Goal: Task Accomplishment & Management: Manage account settings

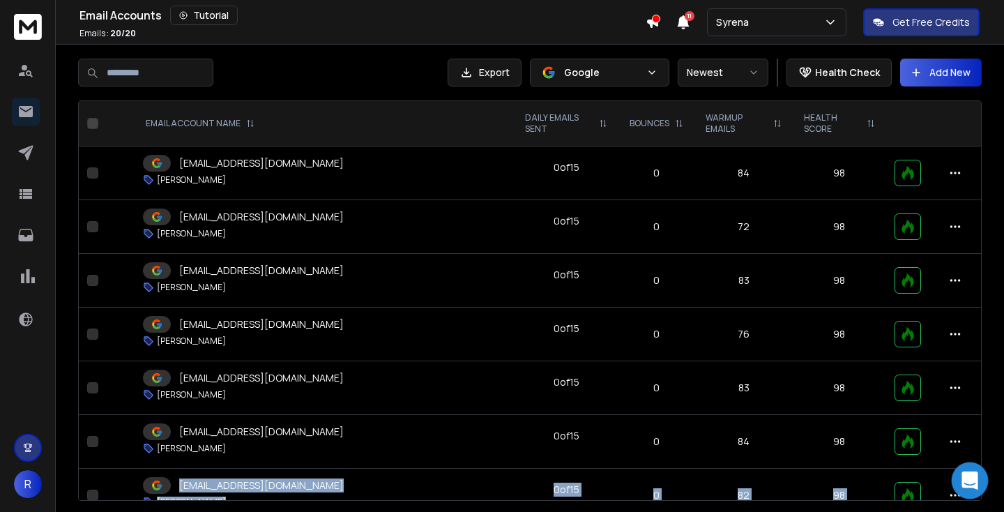
click at [969, 463] on body "ReferralStack Unlock AI-powered affiliate growth Lifetime Deals available! Clai…" at bounding box center [502, 256] width 1004 height 512
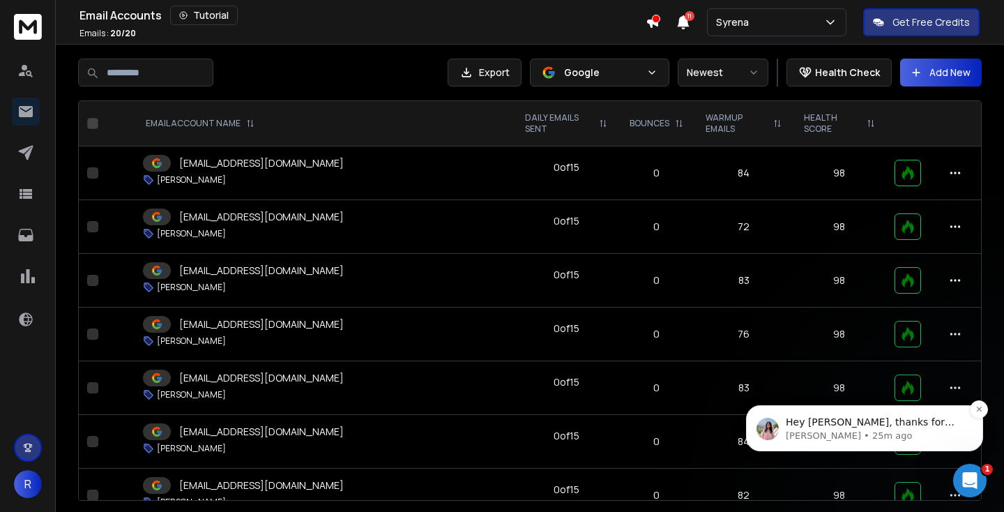
click at [928, 441] on p "[PERSON_NAME] • 25m ago" at bounding box center [876, 436] width 180 height 13
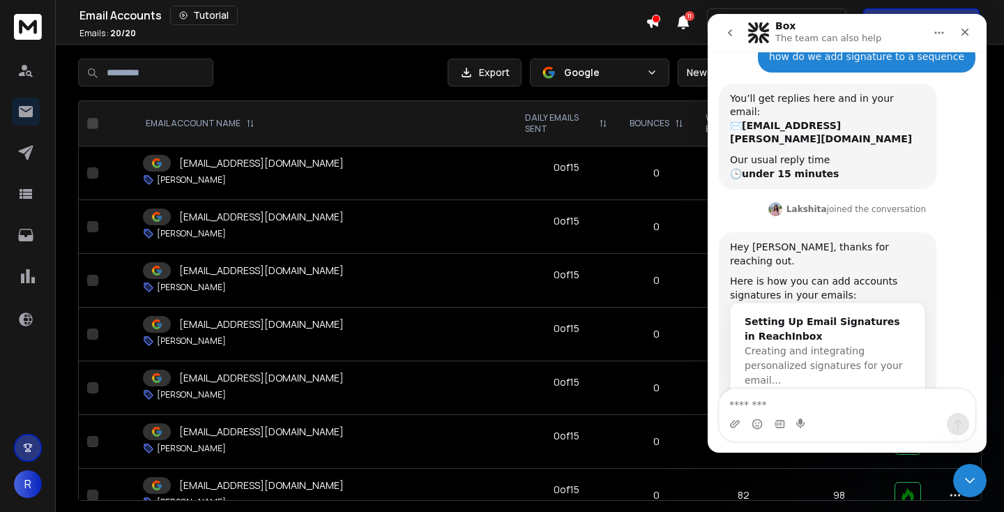
scroll to position [58, 0]
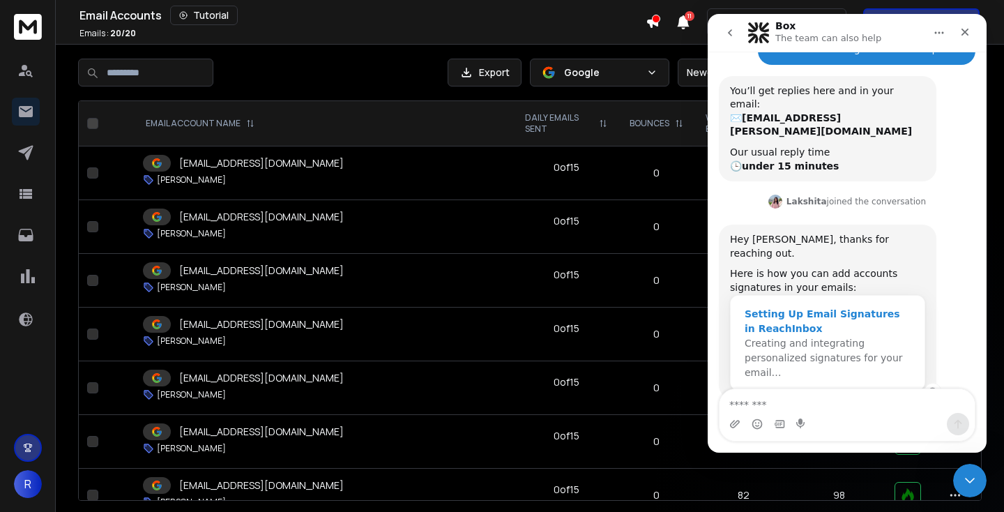
click at [833, 307] on div "Setting Up Email Signatures in ReachInbox" at bounding box center [828, 321] width 166 height 29
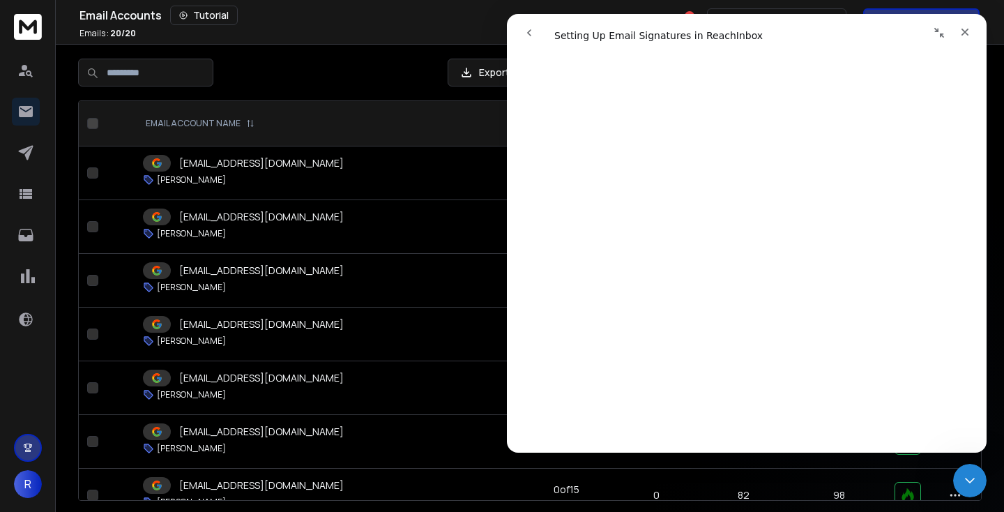
scroll to position [116, 0]
click at [958, 43] on div "Close" at bounding box center [965, 32] width 25 height 25
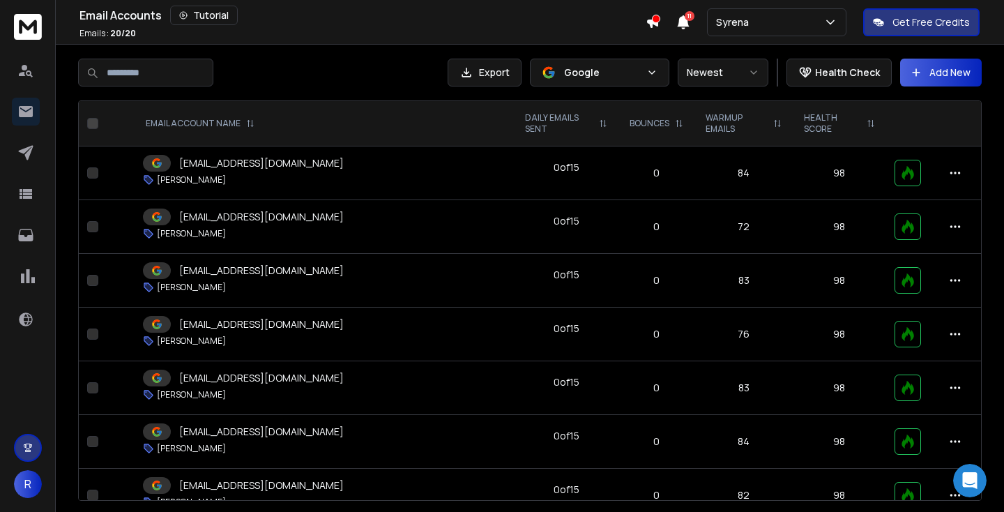
scroll to position [0, 0]
click at [140, 59] on input at bounding box center [145, 73] width 135 height 28
click at [10, 73] on div "R" at bounding box center [28, 256] width 56 height 512
click at [35, 121] on link at bounding box center [26, 112] width 28 height 28
click at [13, 63] on link at bounding box center [26, 70] width 28 height 28
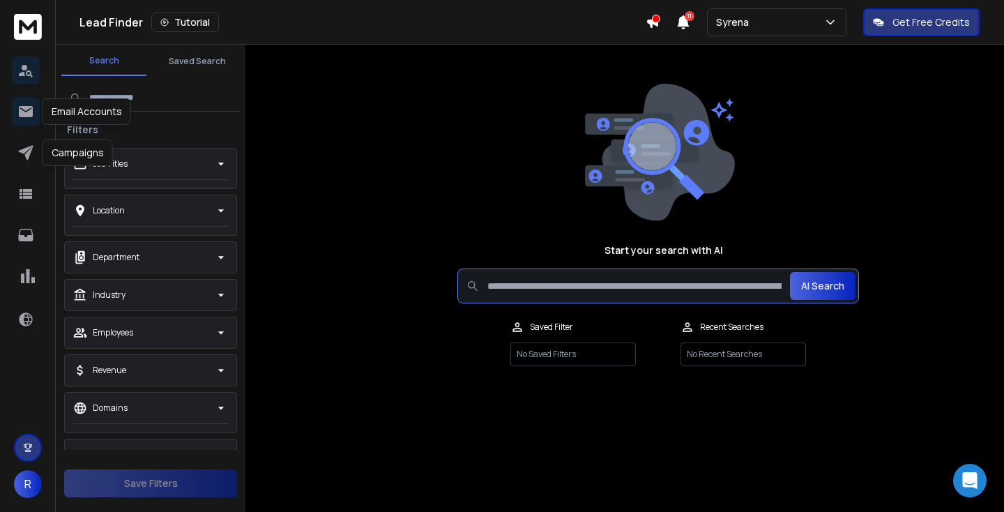
click at [24, 113] on icon at bounding box center [26, 111] width 14 height 11
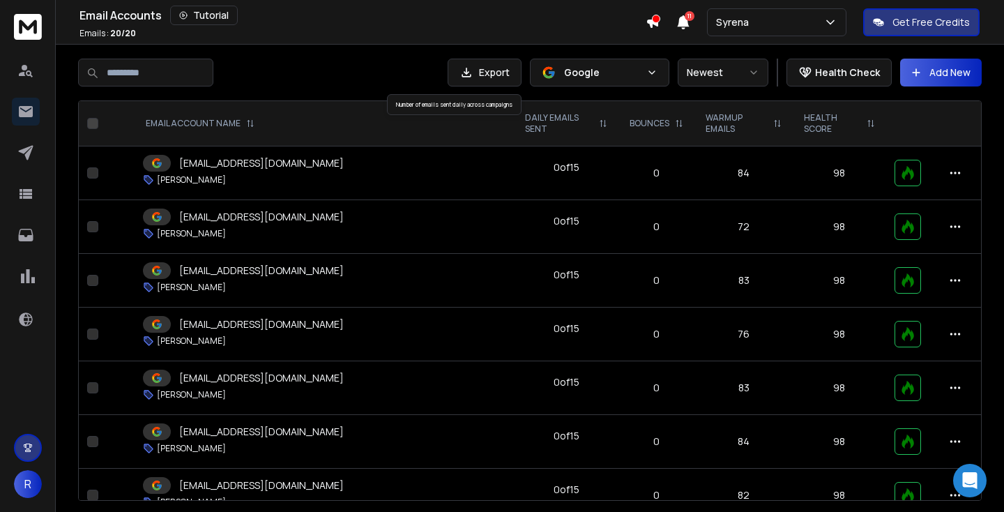
click at [580, 96] on div "Export Google Newest Health Check Add New EMAIL ACCOUNT NAME DAILY EMAILS SENT …" at bounding box center [530, 280] width 904 height 442
click at [568, 68] on p "Google" at bounding box center [602, 73] width 77 height 14
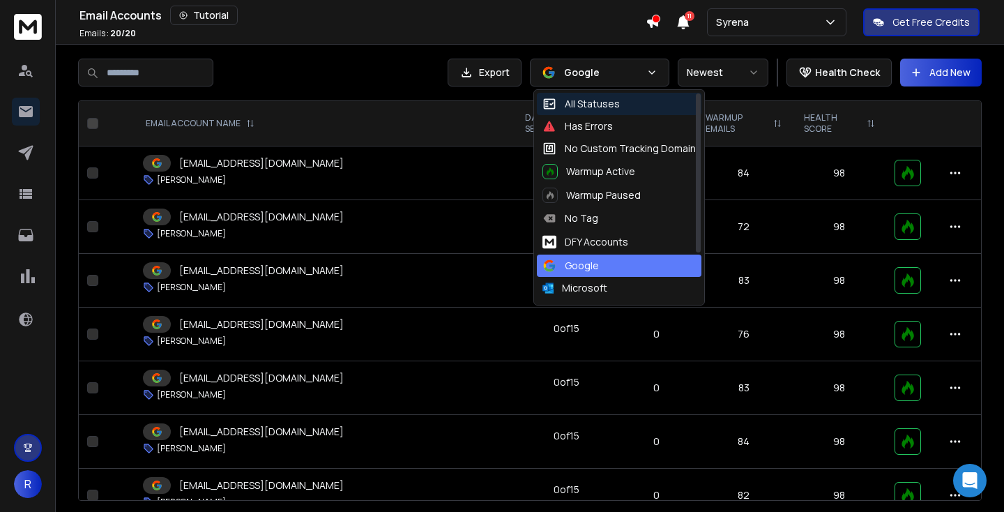
click at [585, 96] on div "All Statuses" at bounding box center [619, 104] width 165 height 22
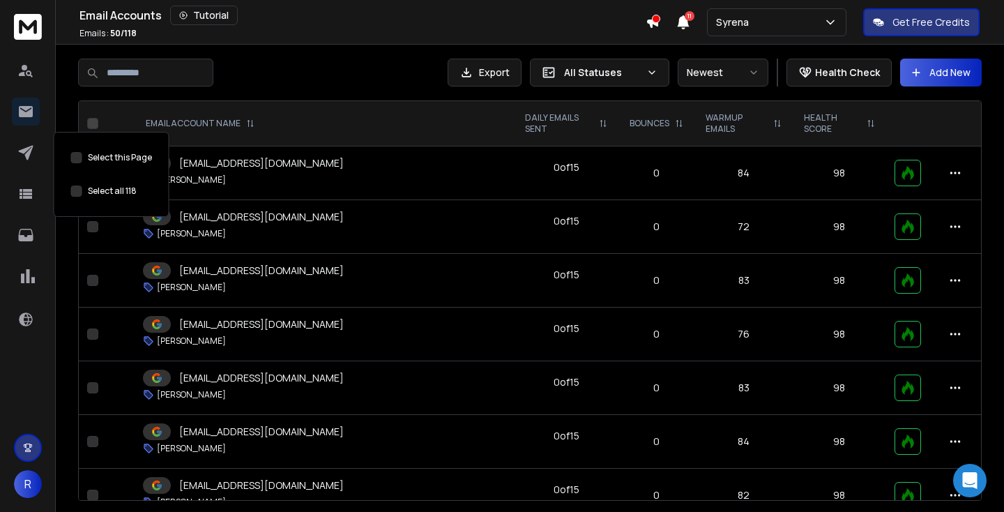
click at [95, 125] on button "Select this Page" at bounding box center [92, 123] width 11 height 11
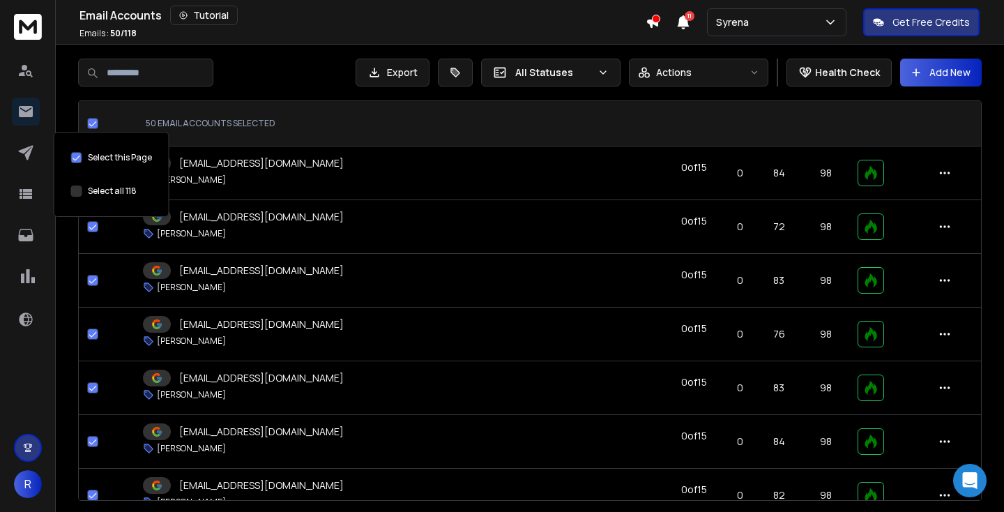
click at [106, 188] on label "Select all 118" at bounding box center [112, 191] width 49 height 11
click at [84, 193] on div "Select all 118" at bounding box center [111, 191] width 81 height 11
click at [75, 193] on button "Select this Page" at bounding box center [76, 191] width 11 height 11
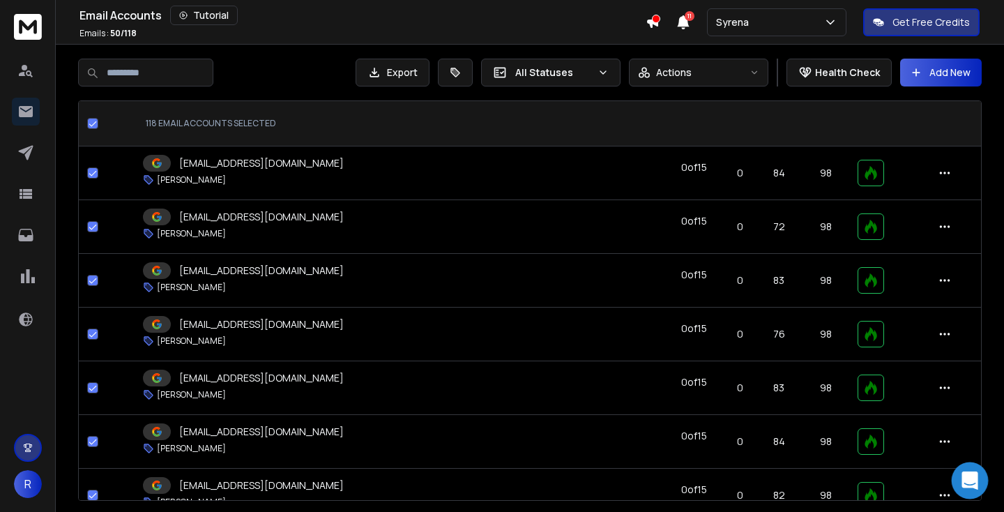
click at [973, 483] on icon "Open Intercom Messenger" at bounding box center [970, 480] width 18 height 18
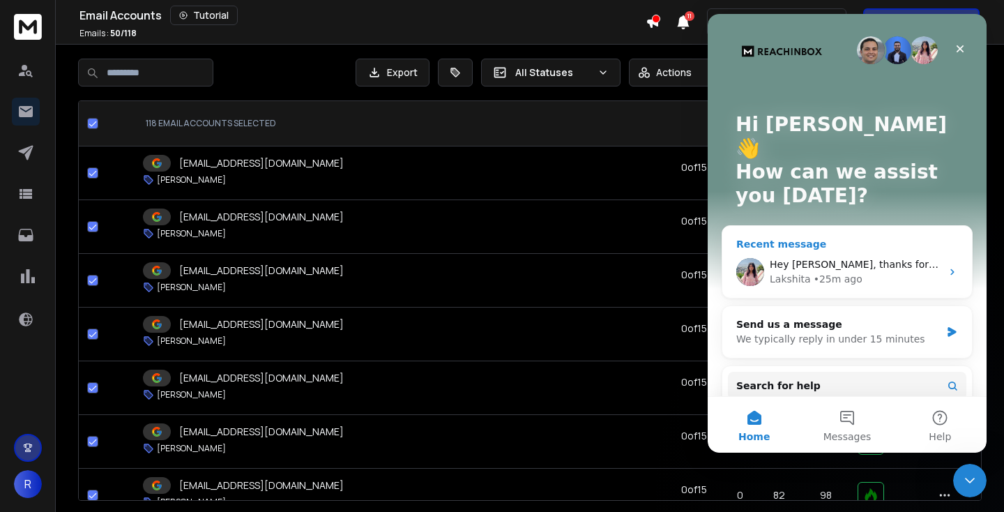
click at [895, 270] on div "Hey Ravi, thanks for reaching out. Here is how you can add accounts signatures …" at bounding box center [848, 272] width 250 height 52
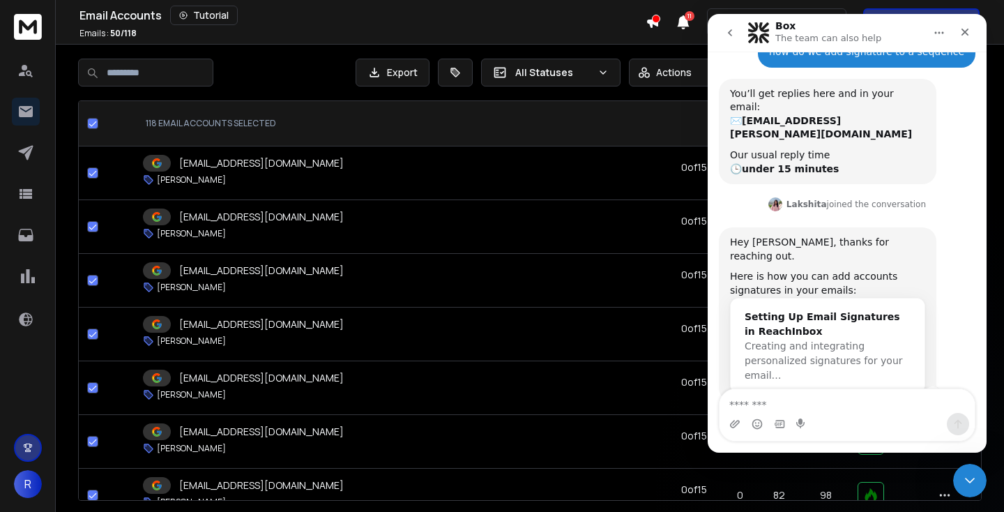
scroll to position [58, 0]
click at [819, 309] on div "Setting Up Email Signatures in ReachInbox" at bounding box center [828, 323] width 166 height 29
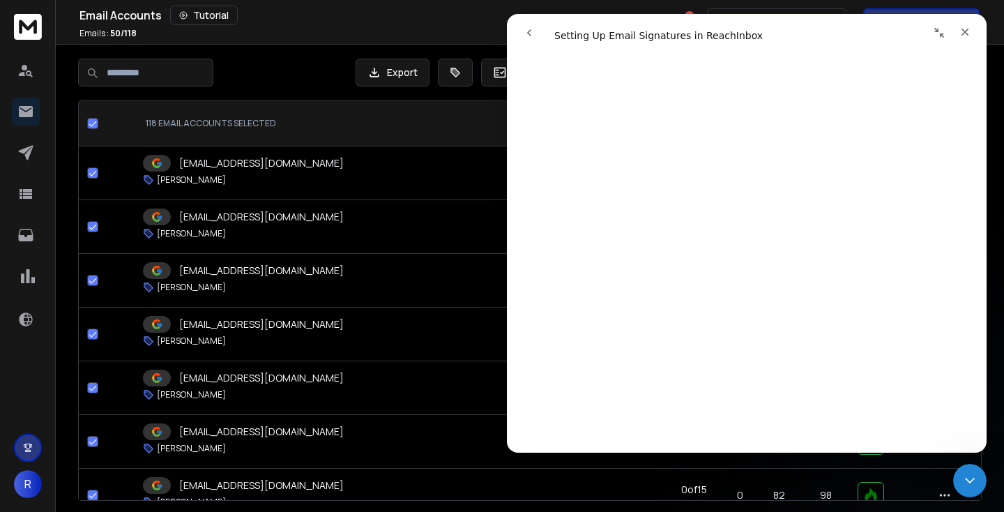
scroll to position [415, 0]
click at [972, 32] on div "Close" at bounding box center [965, 32] width 25 height 25
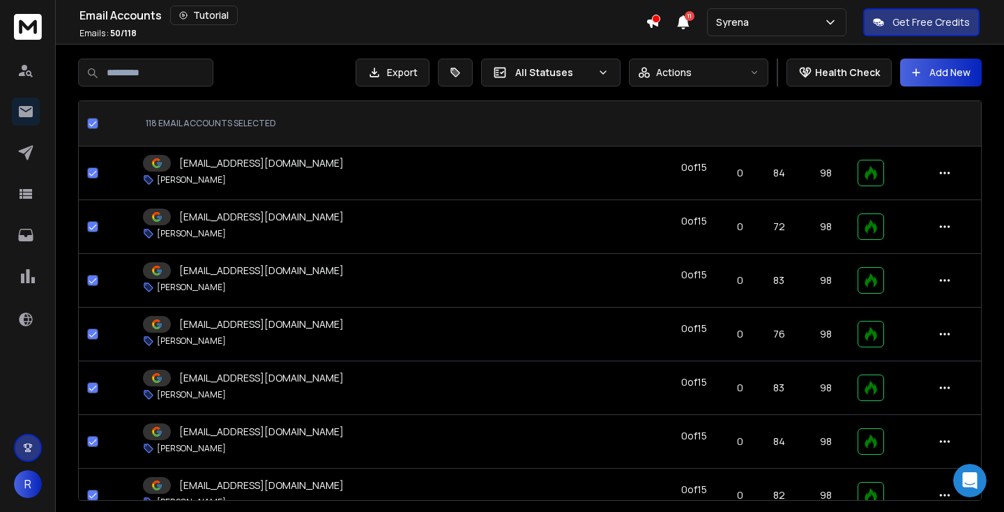
scroll to position [0, 0]
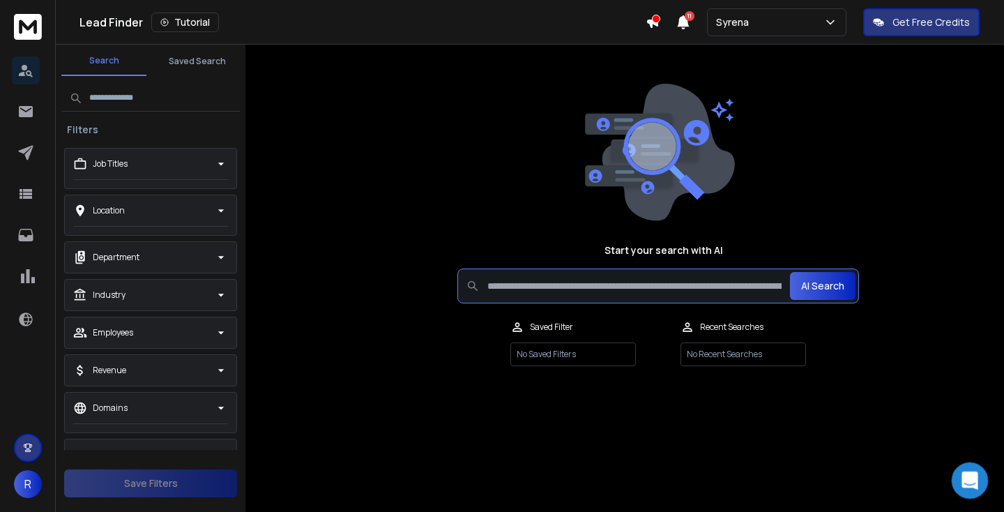
click at [962, 466] on div "Open Intercom Messenger" at bounding box center [968, 478] width 46 height 46
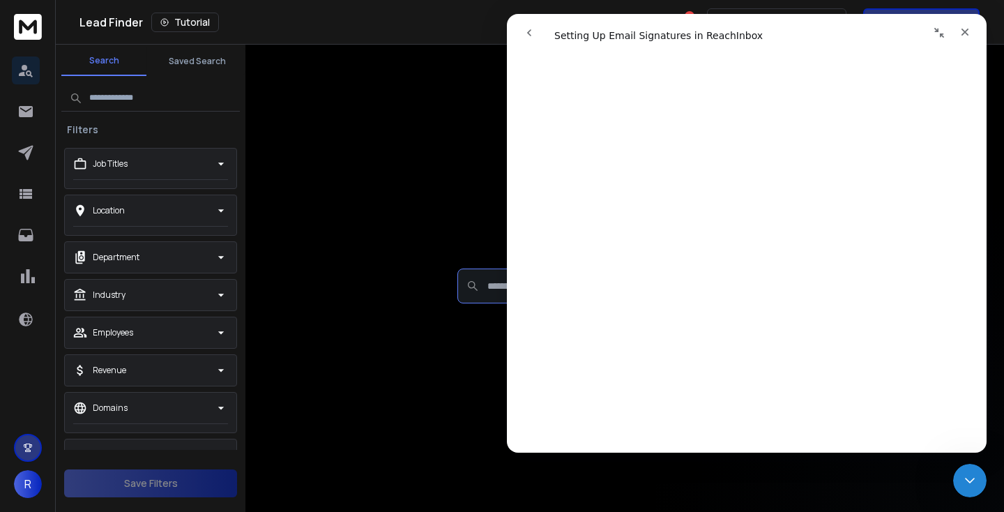
scroll to position [1407, 0]
click at [977, 24] on div "Intercom messenger" at bounding box center [965, 33] width 25 height 27
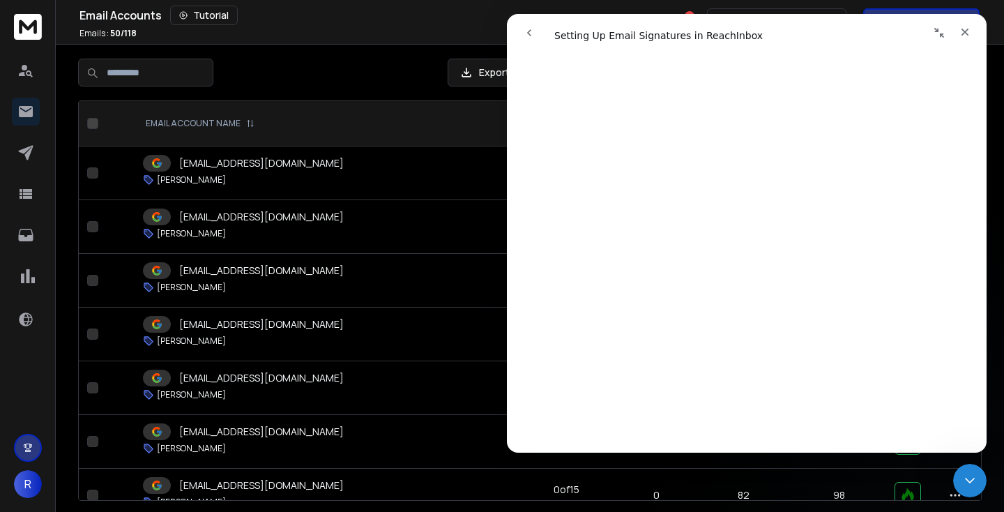
click at [978, 17] on nav "Intercom messenger" at bounding box center [747, 33] width 480 height 38
click at [974, 25] on div "Close" at bounding box center [965, 32] width 25 height 25
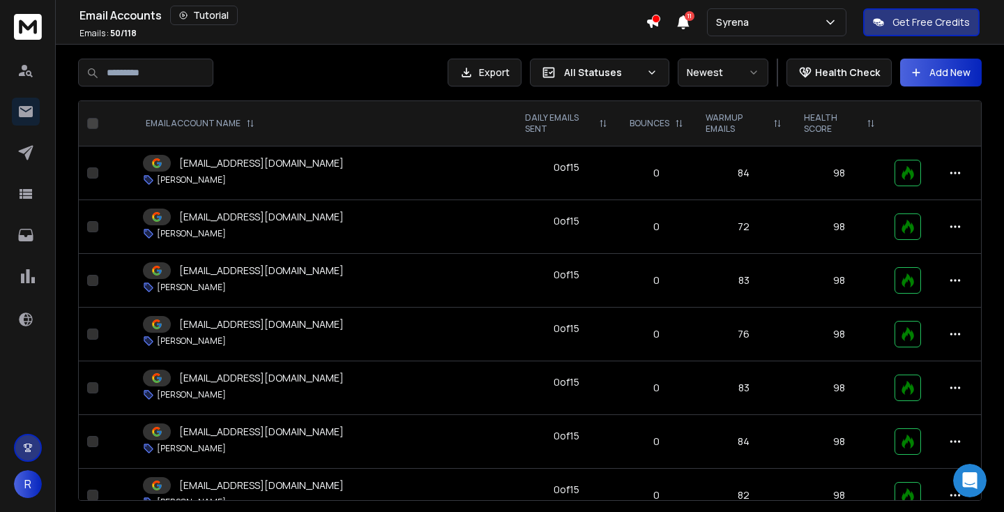
click at [259, 156] on p "[EMAIL_ADDRESS][DOMAIN_NAME]" at bounding box center [261, 163] width 165 height 14
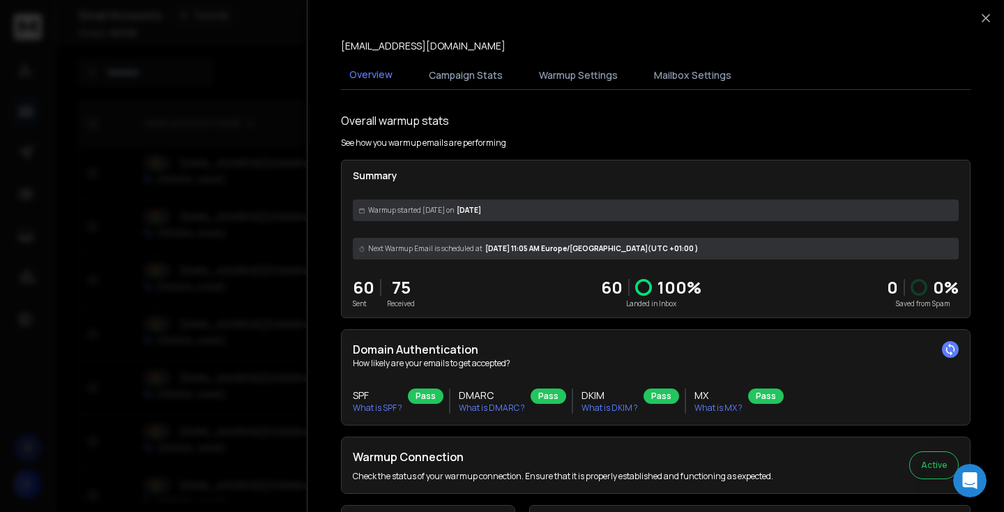
click at [661, 76] on button "Mailbox Settings" at bounding box center [693, 75] width 94 height 31
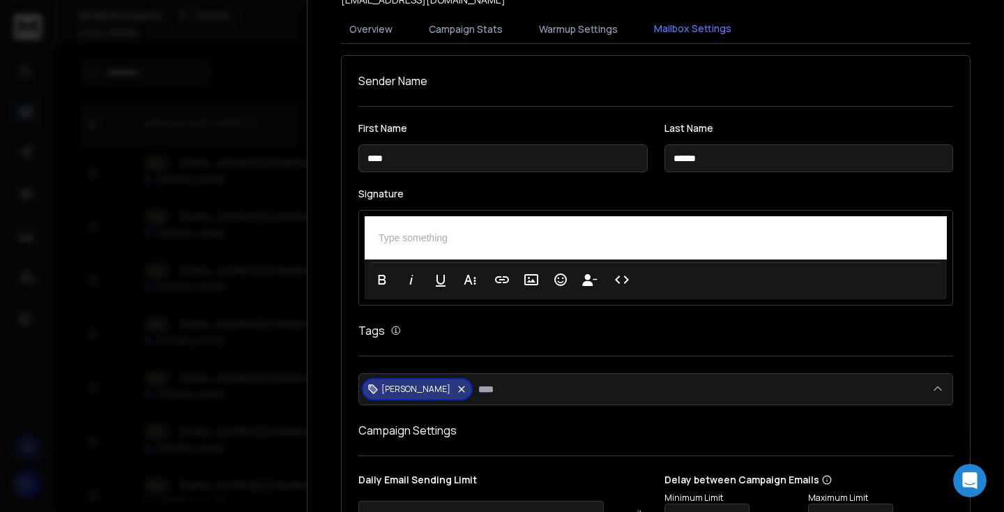
scroll to position [27, 0]
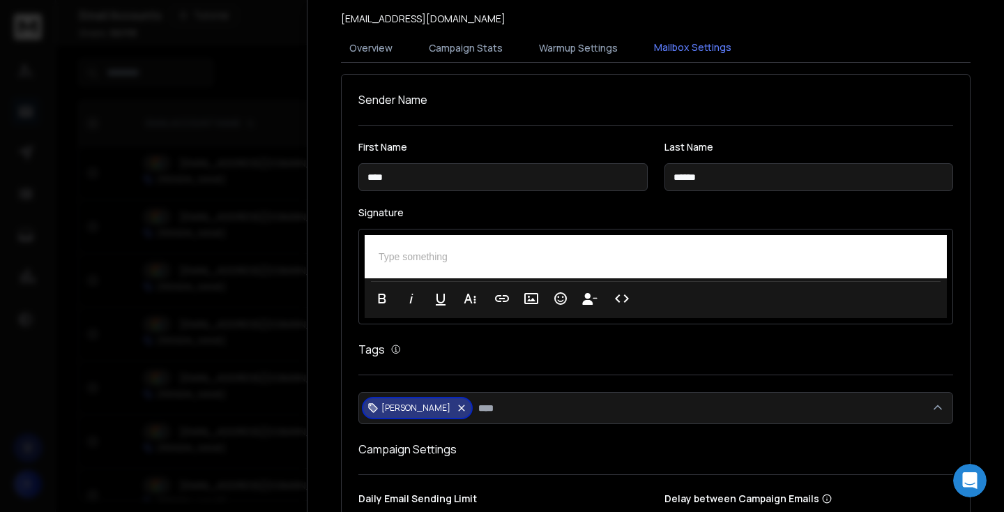
click at [473, 252] on div at bounding box center [656, 256] width 554 height 15
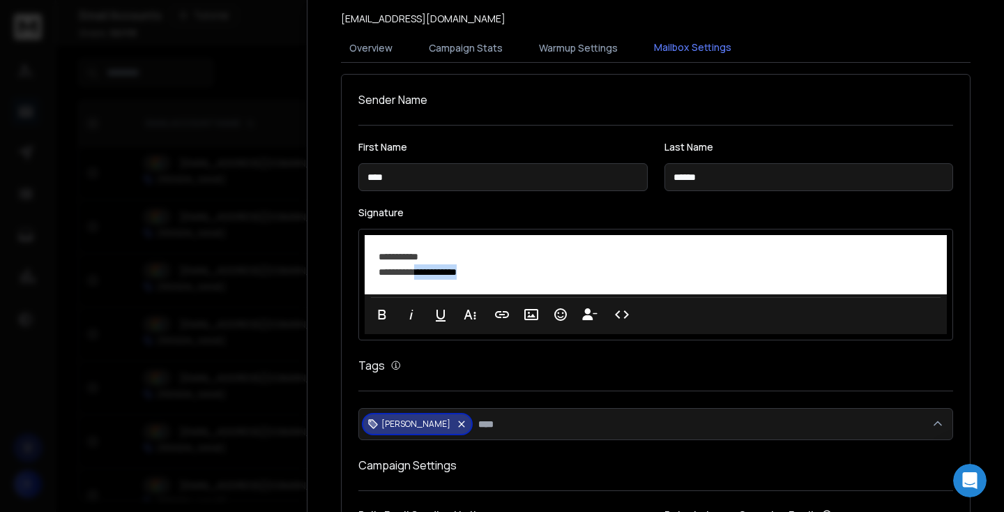
drag, startPoint x: 489, startPoint y: 275, endPoint x: 424, endPoint y: 273, distance: 64.9
click at [424, 273] on div "**********" at bounding box center [654, 271] width 550 height 15
copy div "**********"
click at [426, 277] on div "**********" at bounding box center [654, 271] width 550 height 15
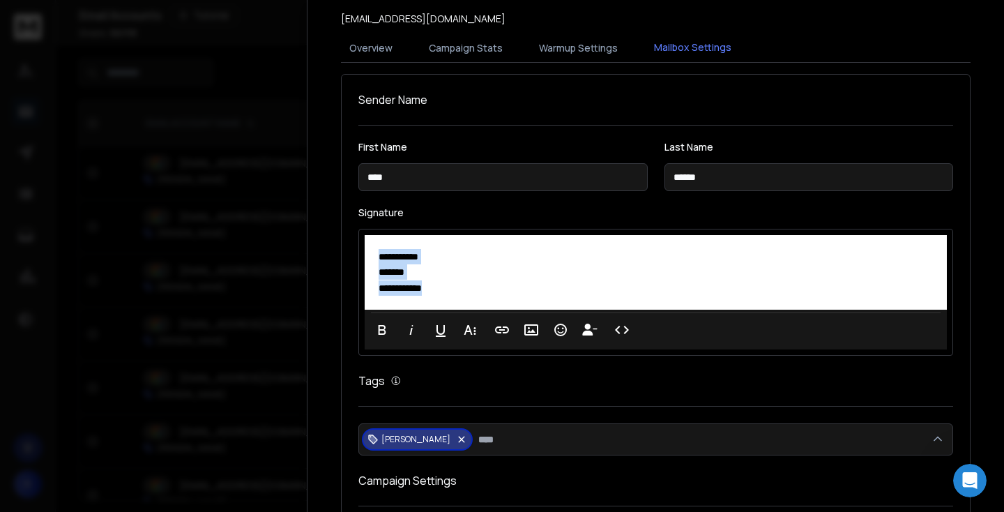
copy div "**********"
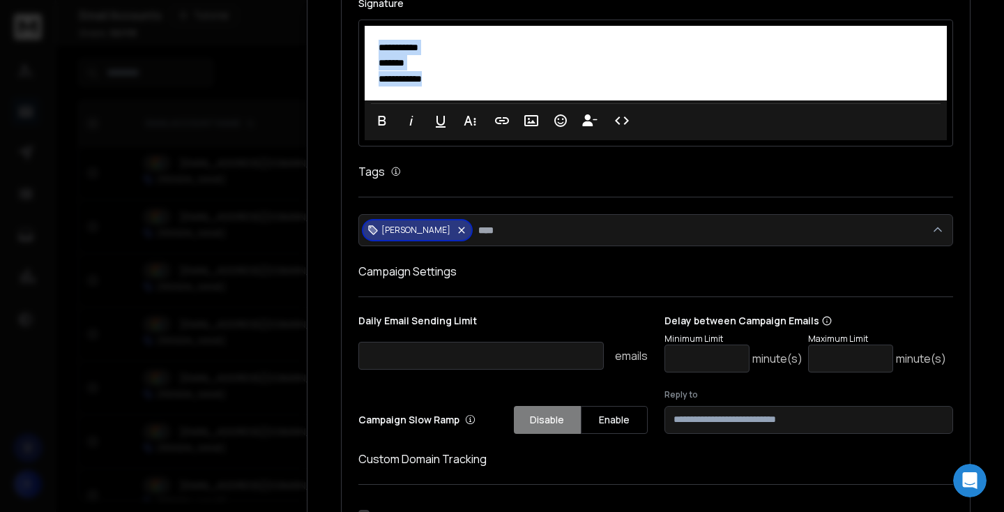
scroll to position [355, 0]
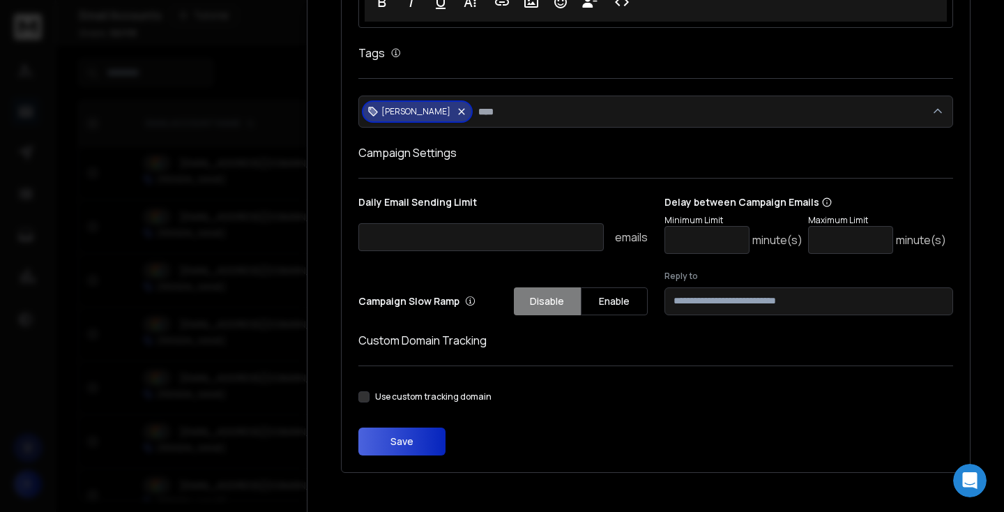
click at [416, 434] on button "Save" at bounding box center [401, 442] width 87 height 28
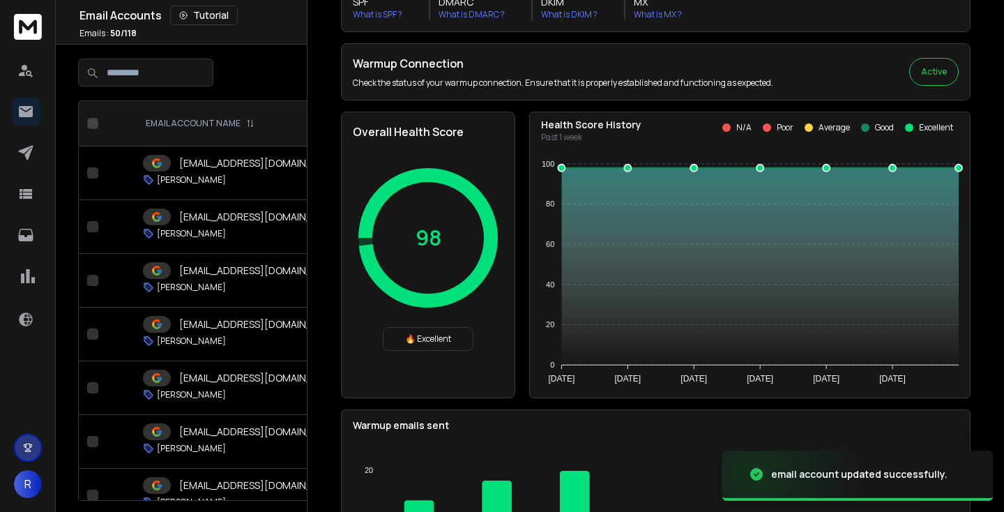
scroll to position [0, 0]
